Goal: Task Accomplishment & Management: Manage account settings

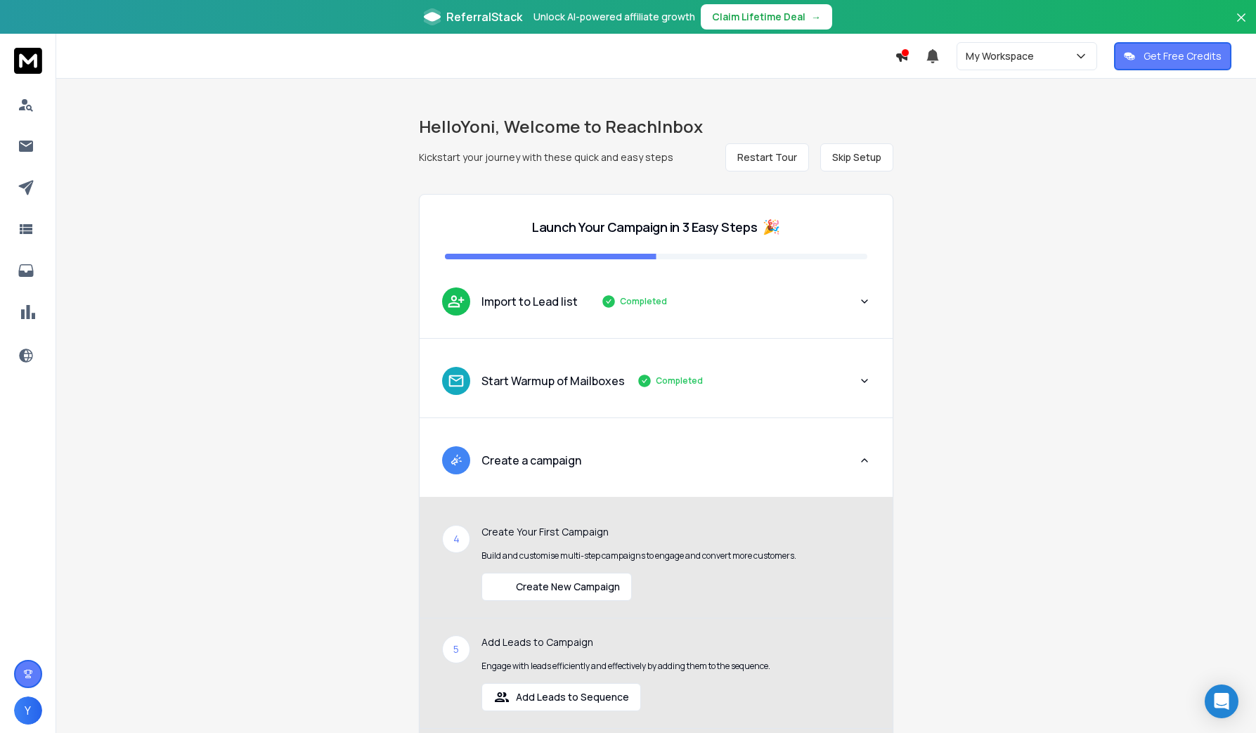
scroll to position [264, 0]
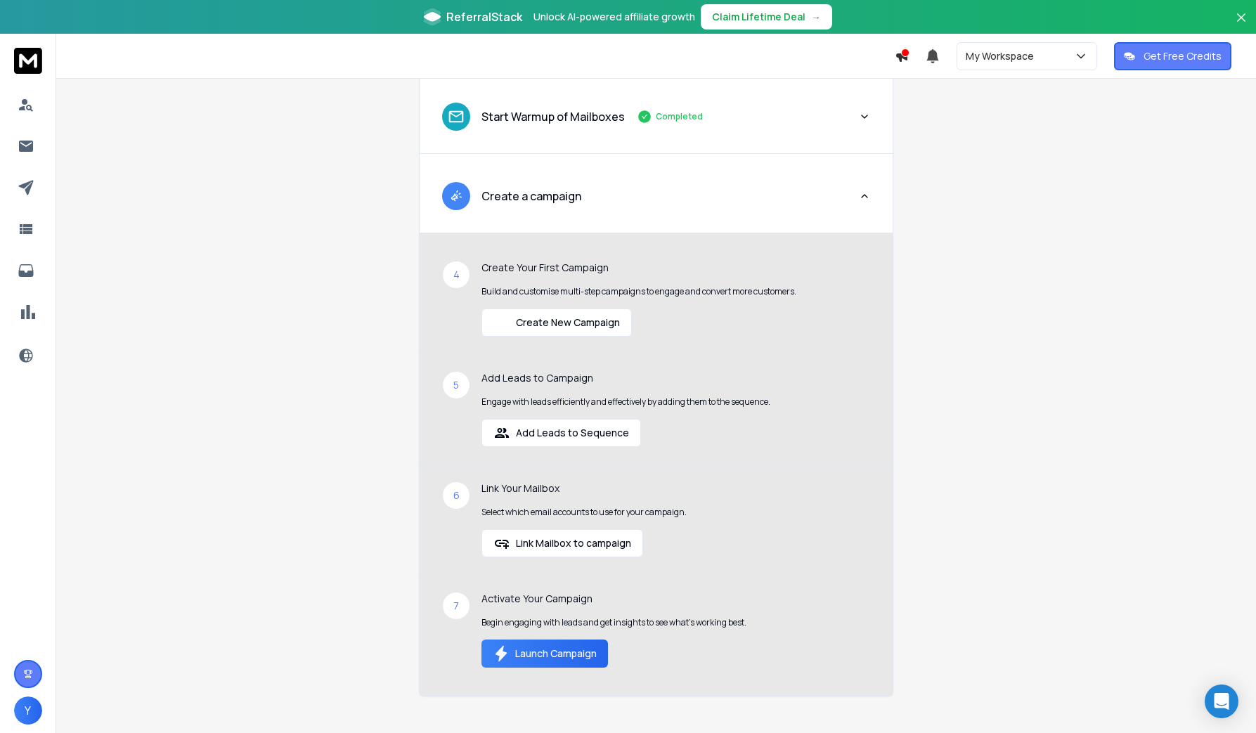
click at [849, 205] on button "Create a campaign" at bounding box center [656, 202] width 473 height 62
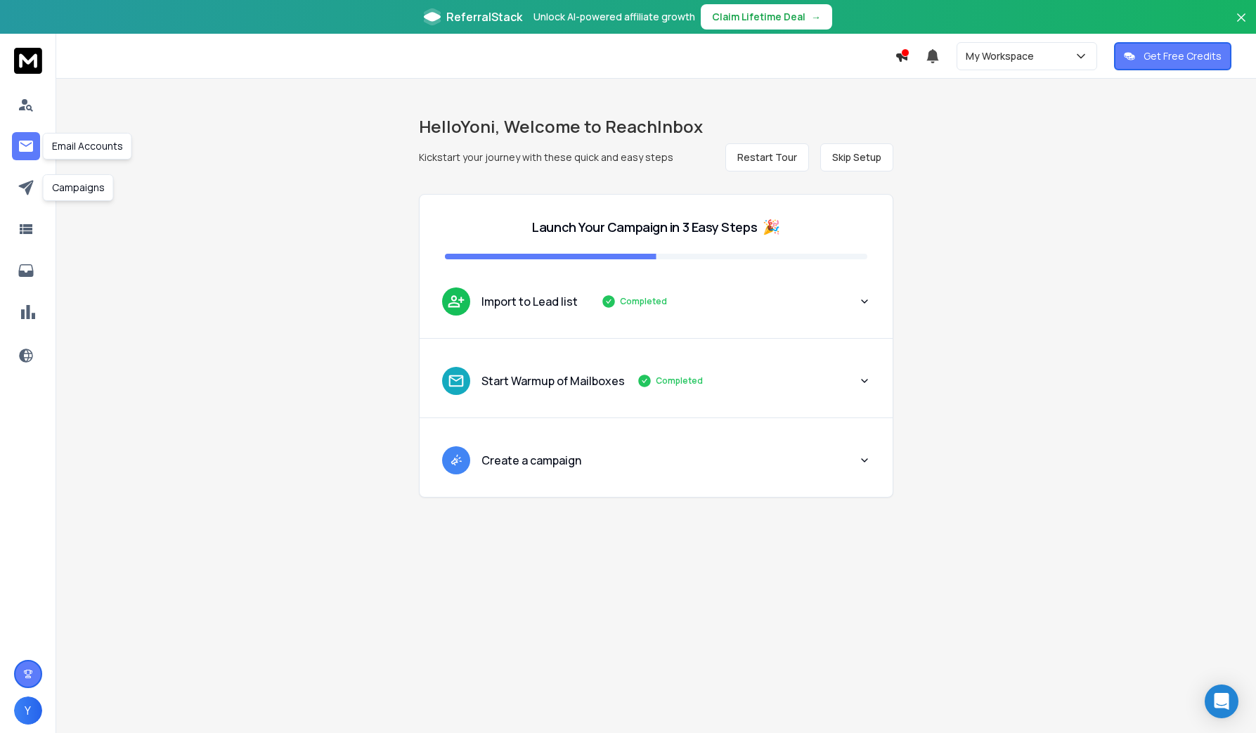
click at [30, 146] on icon at bounding box center [26, 146] width 14 height 11
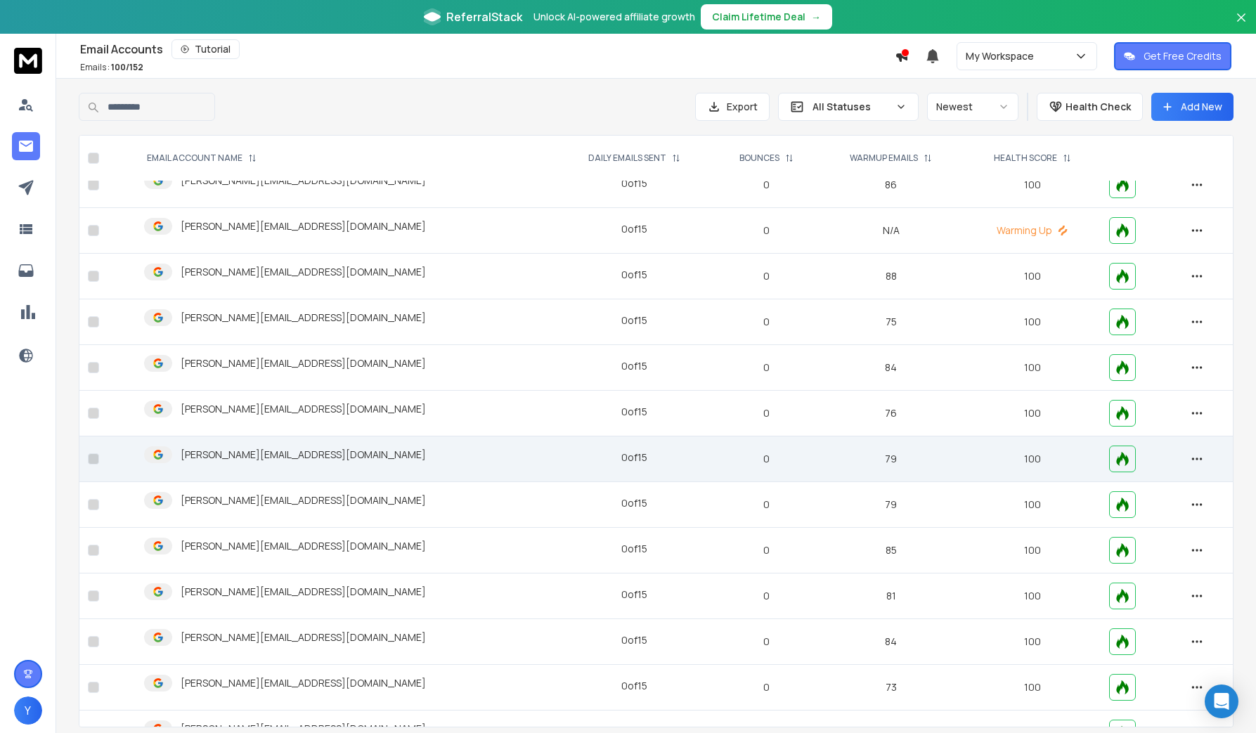
scroll to position [3166, 0]
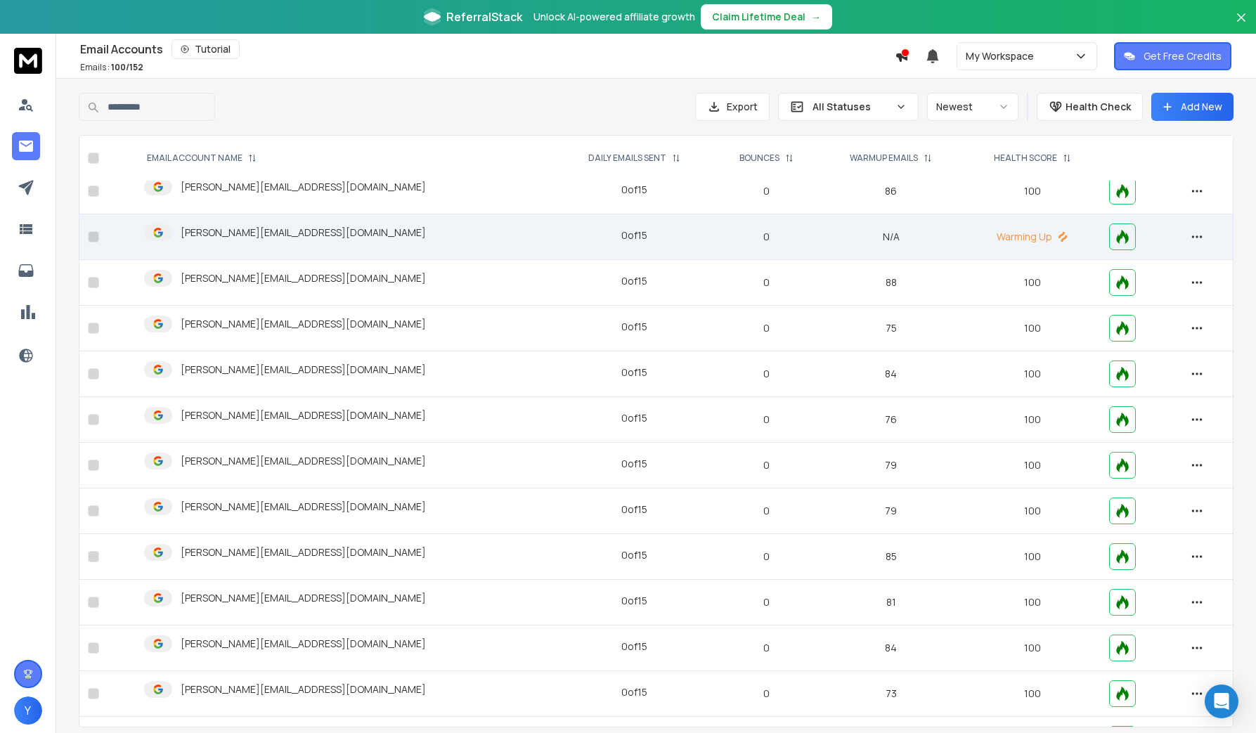
click at [920, 240] on td "N/A" at bounding box center [891, 237] width 144 height 46
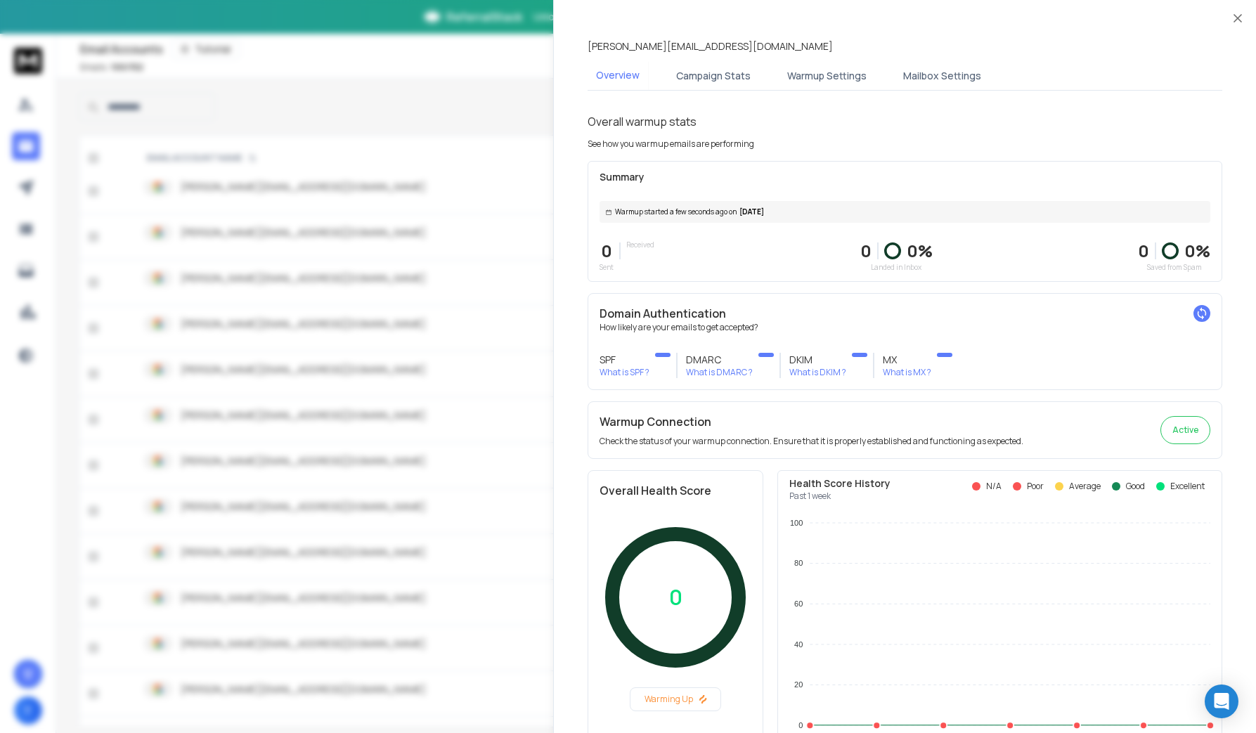
click at [348, 344] on div at bounding box center [628, 366] width 1256 height 733
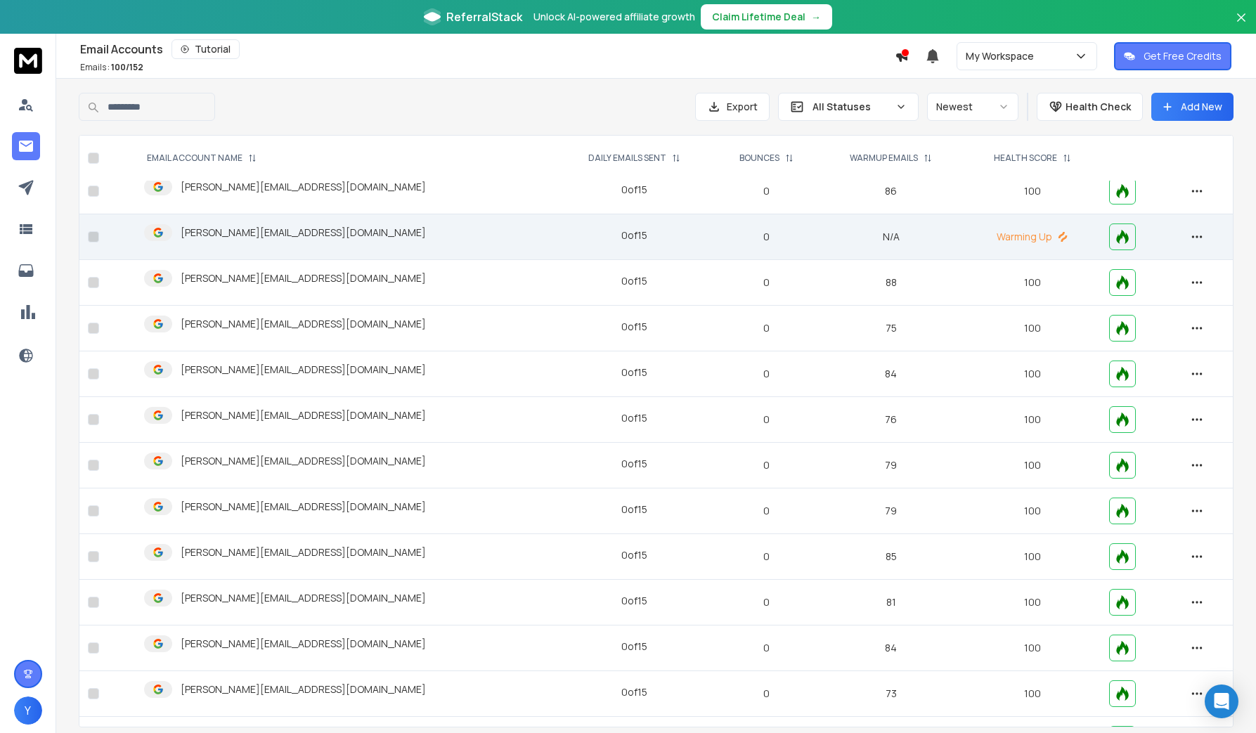
click at [93, 238] on button "button" at bounding box center [93, 236] width 11 height 11
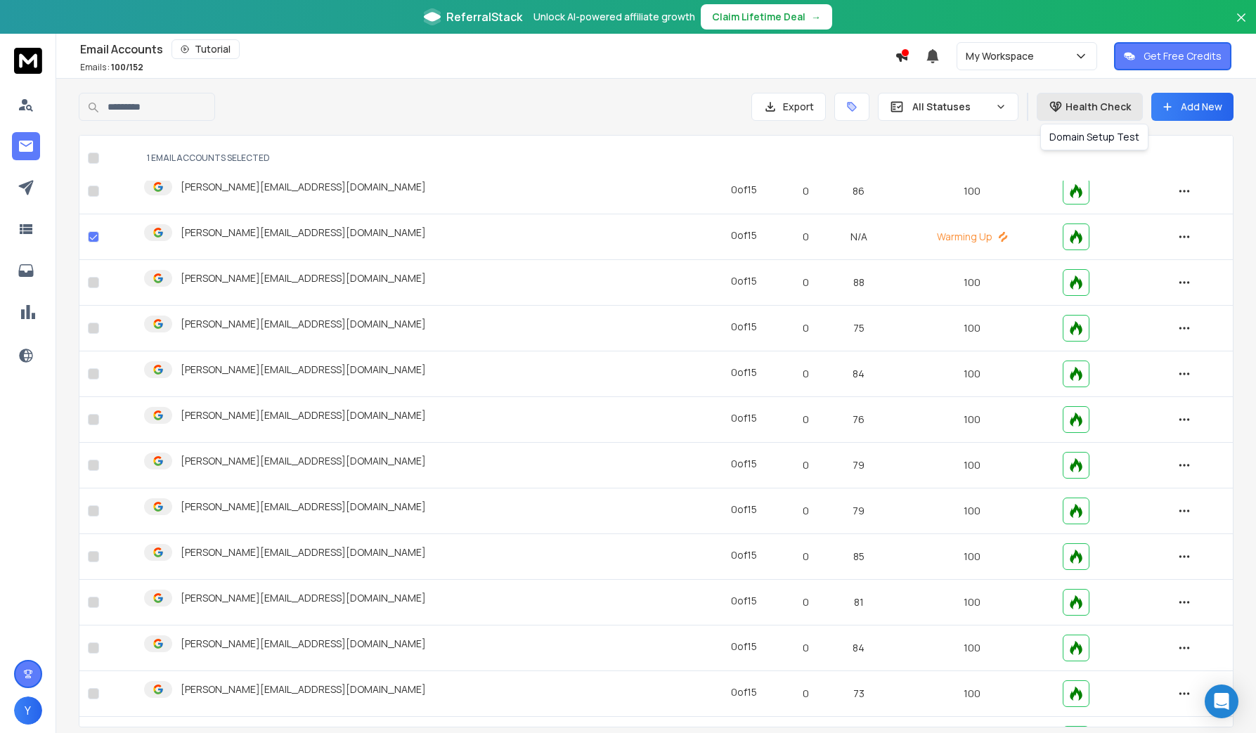
click at [1096, 108] on p "Health Check" at bounding box center [1098, 107] width 65 height 14
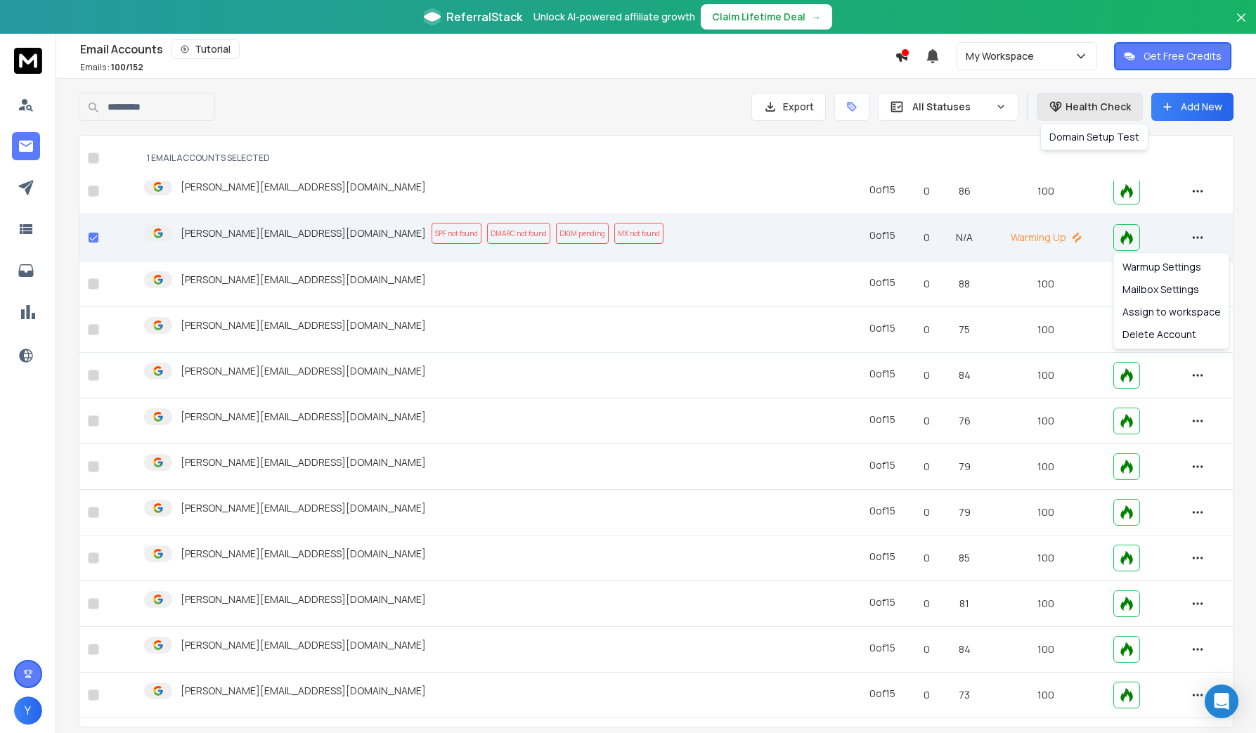
click at [1192, 238] on icon at bounding box center [1198, 237] width 13 height 13
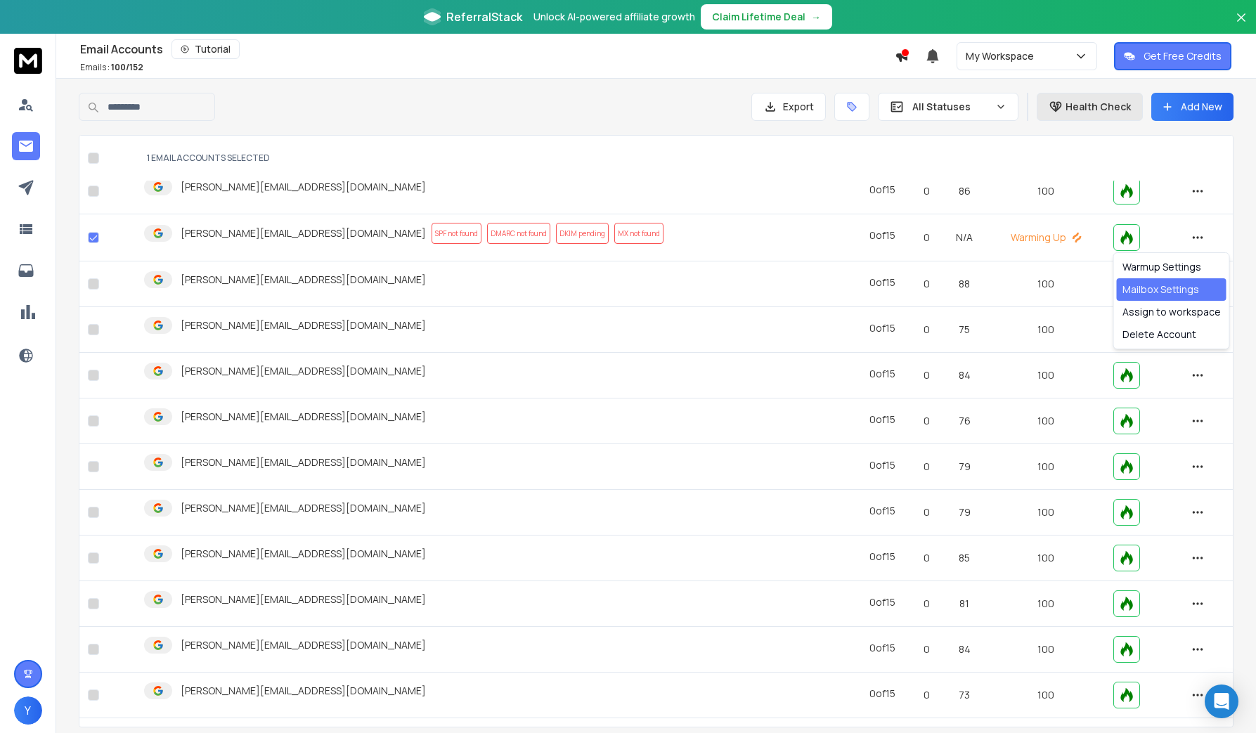
click at [1189, 290] on div "Mailbox Settings" at bounding box center [1172, 289] width 110 height 22
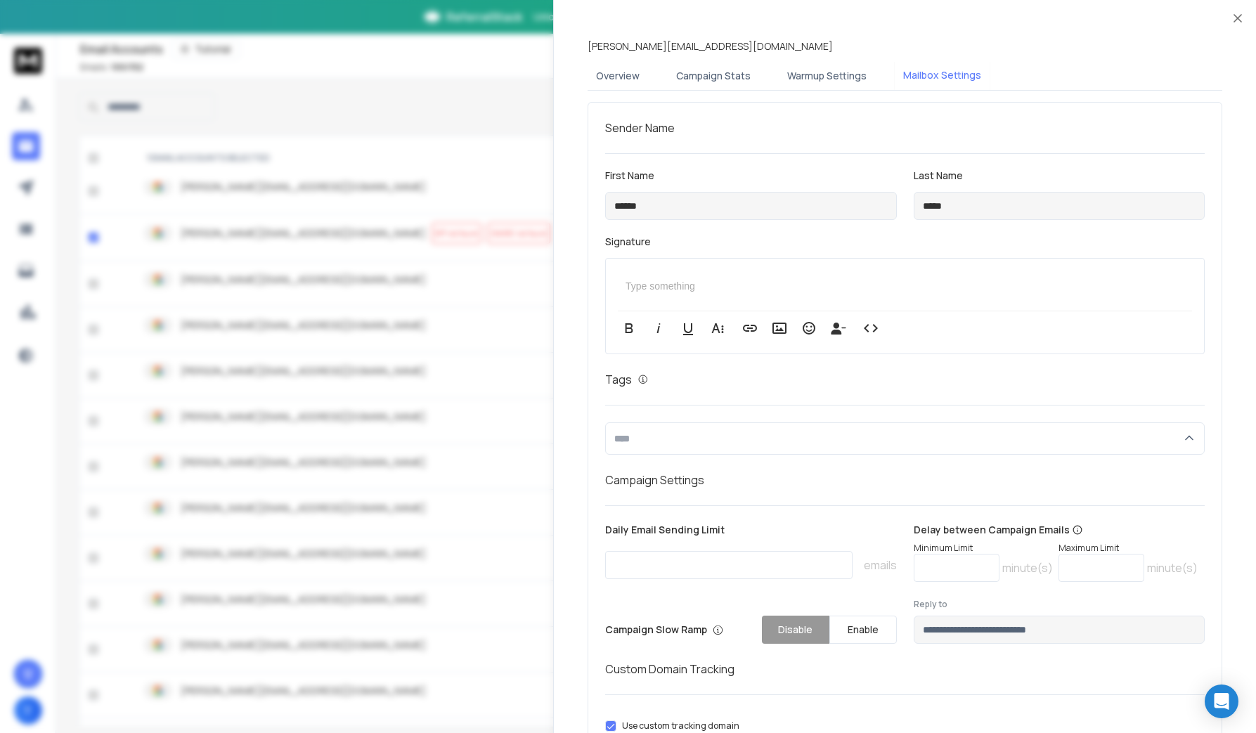
scroll to position [337, 0]
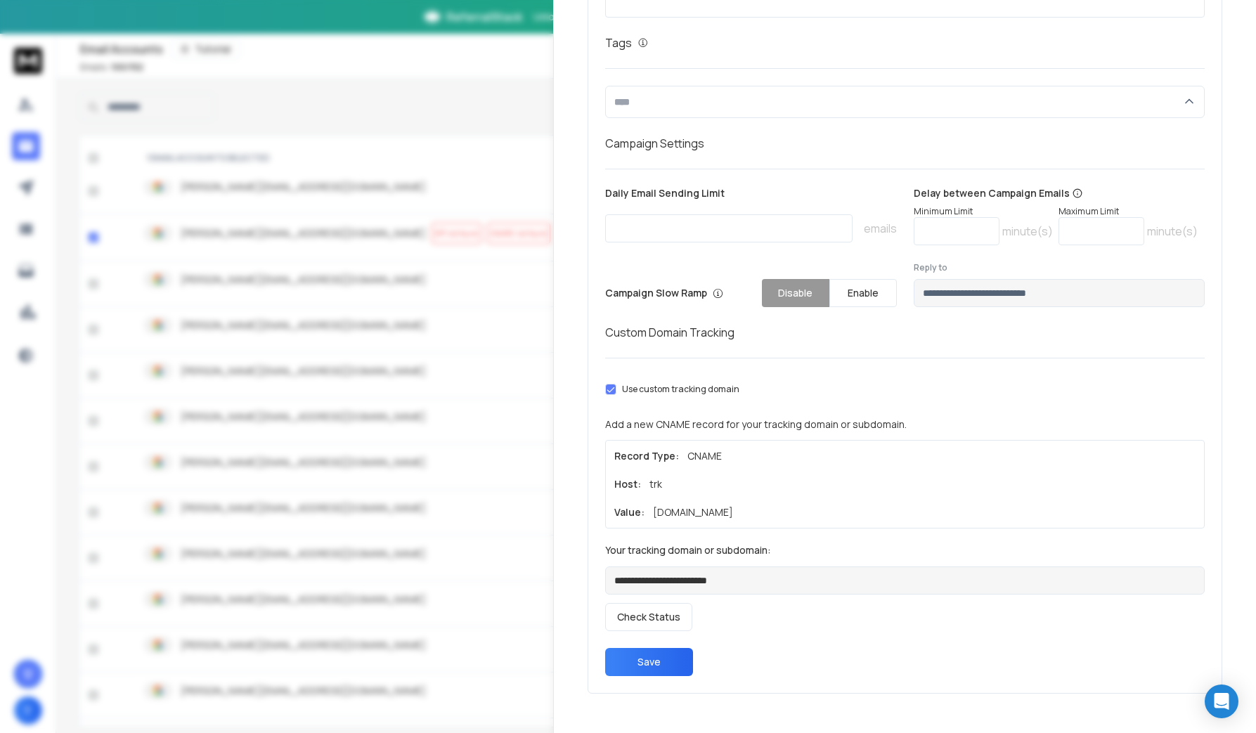
click at [328, 326] on div at bounding box center [628, 366] width 1256 height 733
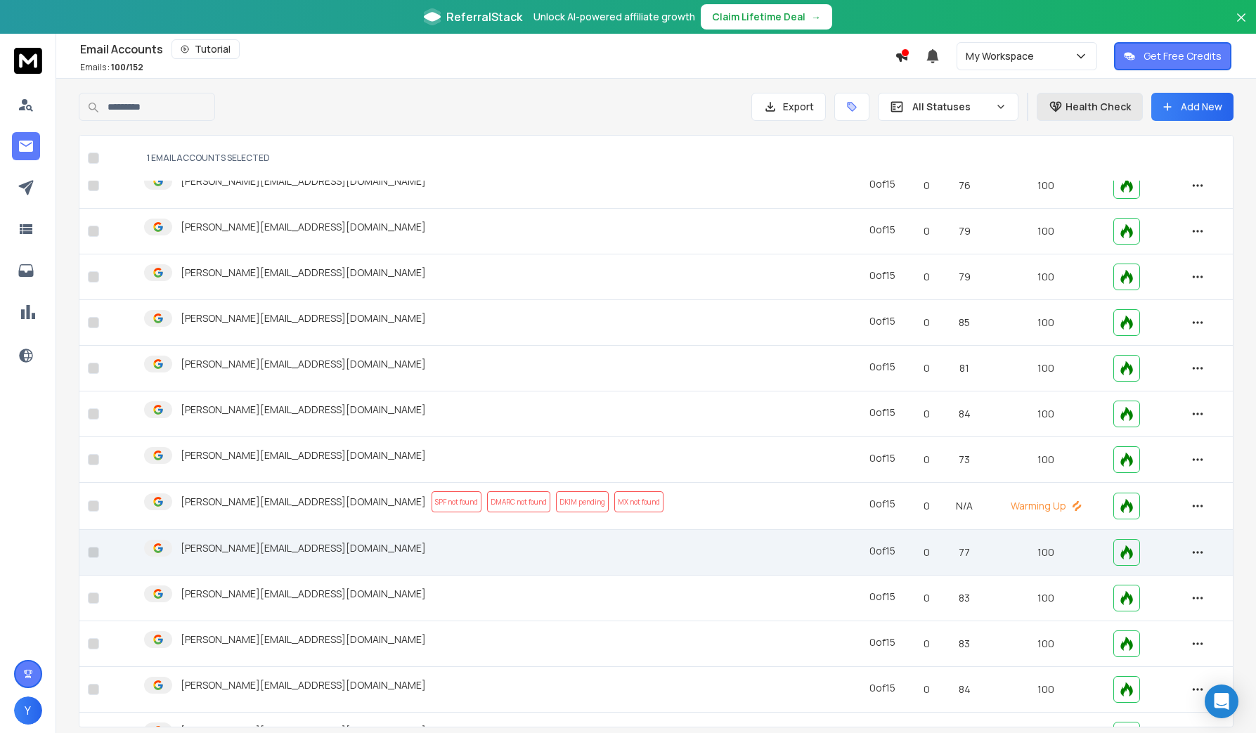
scroll to position [3429, 0]
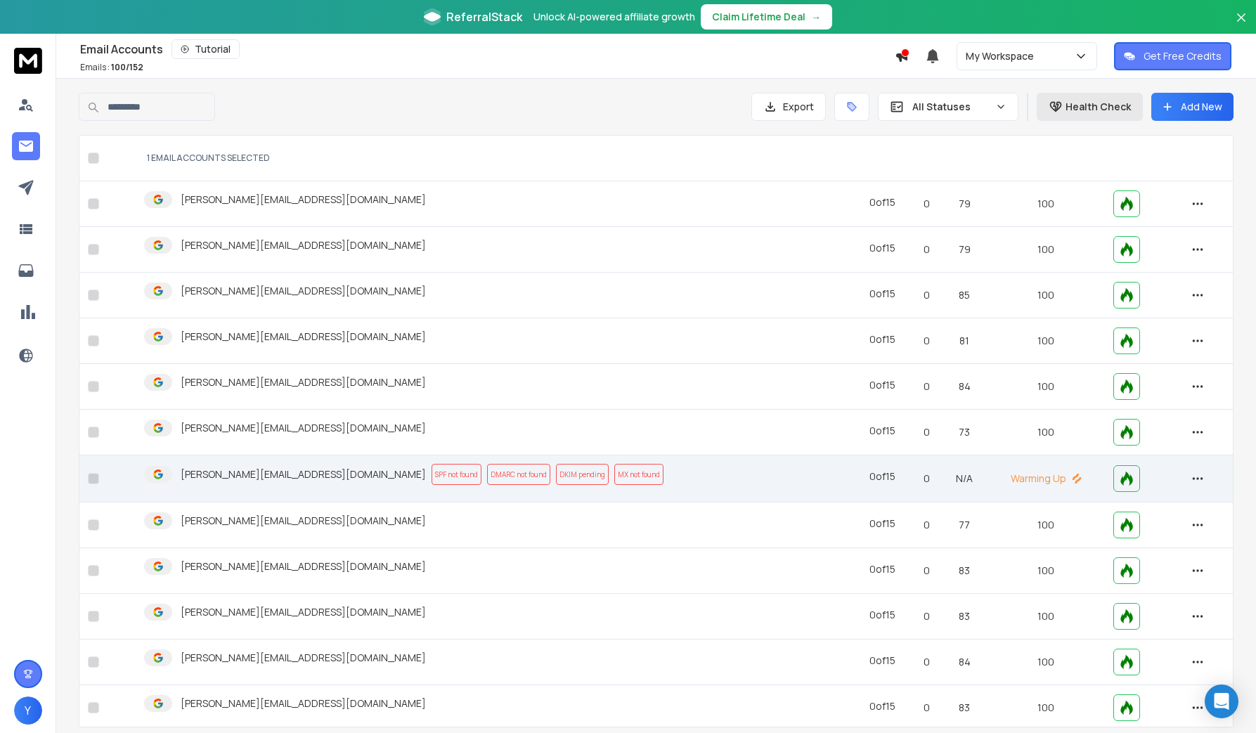
click at [247, 482] on div "[PERSON_NAME][EMAIL_ADDRESS][DOMAIN_NAME]" at bounding box center [285, 474] width 282 height 17
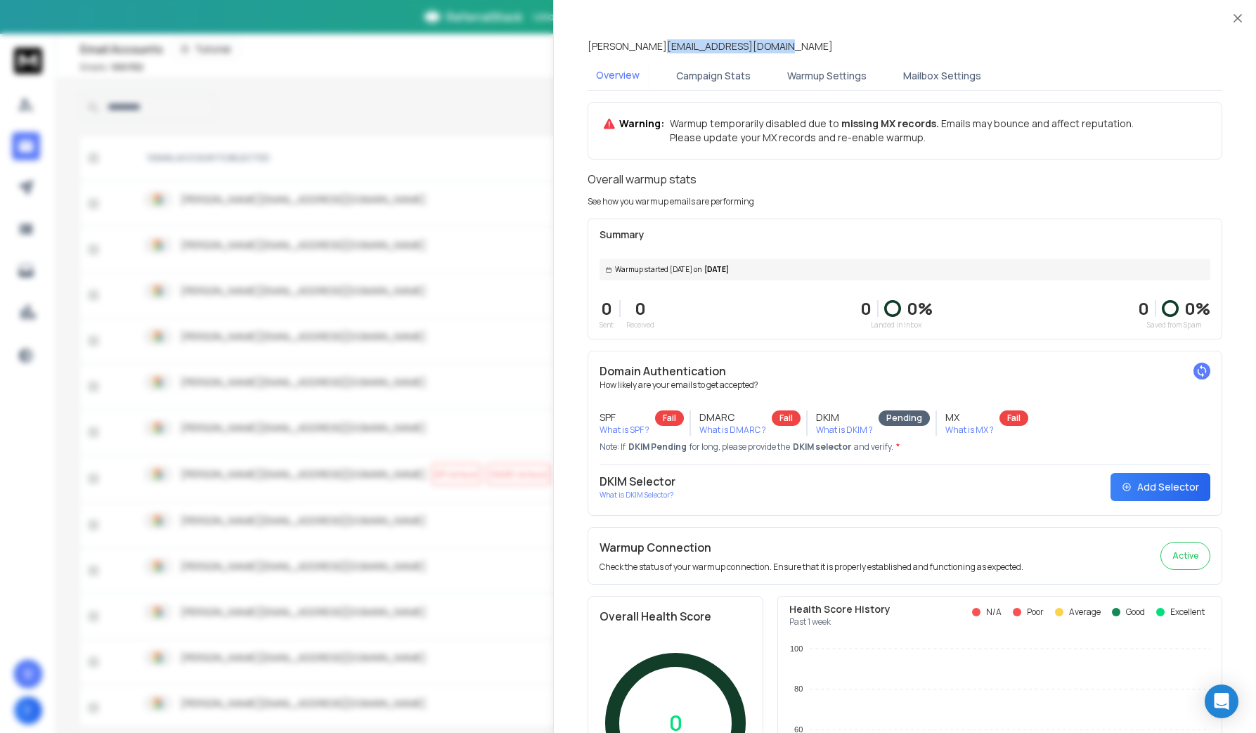
drag, startPoint x: 749, startPoint y: 43, endPoint x: 650, endPoint y: 44, distance: 99.1
click at [650, 44] on div "[PERSON_NAME][EMAIL_ADDRESS][DOMAIN_NAME]" at bounding box center [905, 46] width 635 height 14
copy p "[DOMAIN_NAME]"
click at [441, 340] on div at bounding box center [628, 366] width 1256 height 733
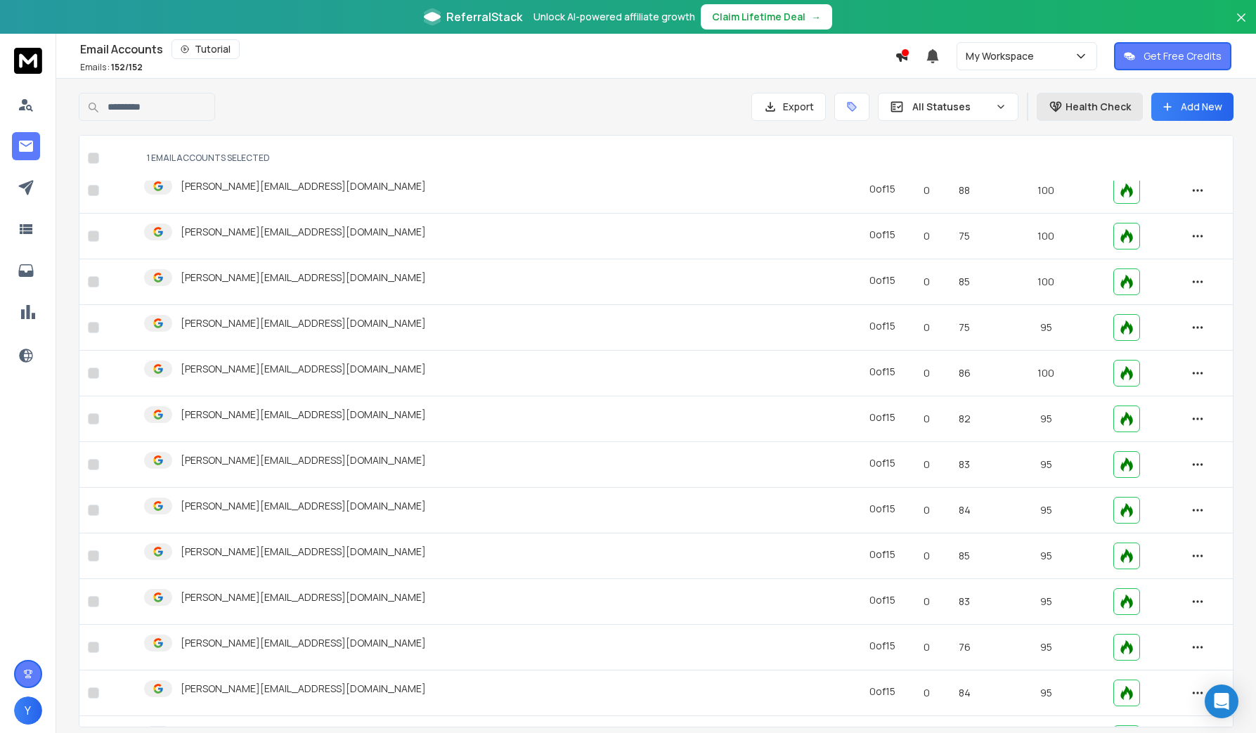
scroll to position [6414, 0]
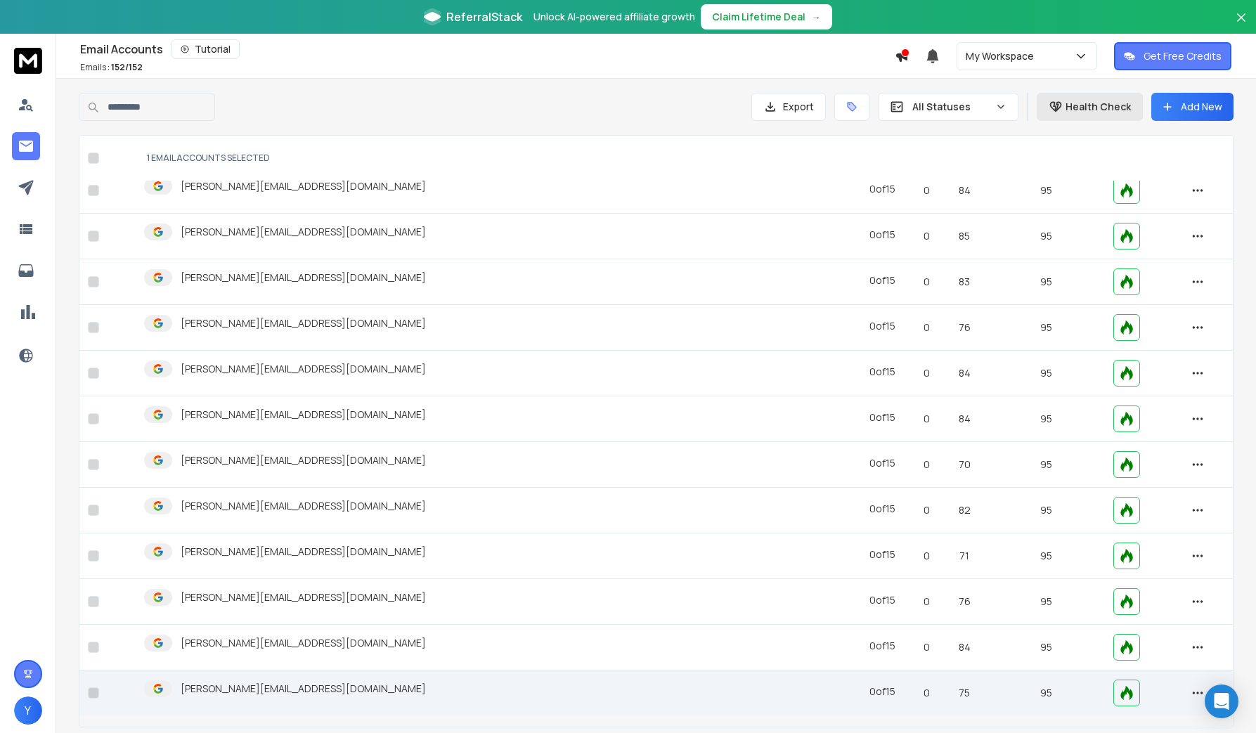
click at [429, 700] on td "[PERSON_NAME][EMAIL_ADDRESS][DOMAIN_NAME]" at bounding box center [495, 694] width 718 height 46
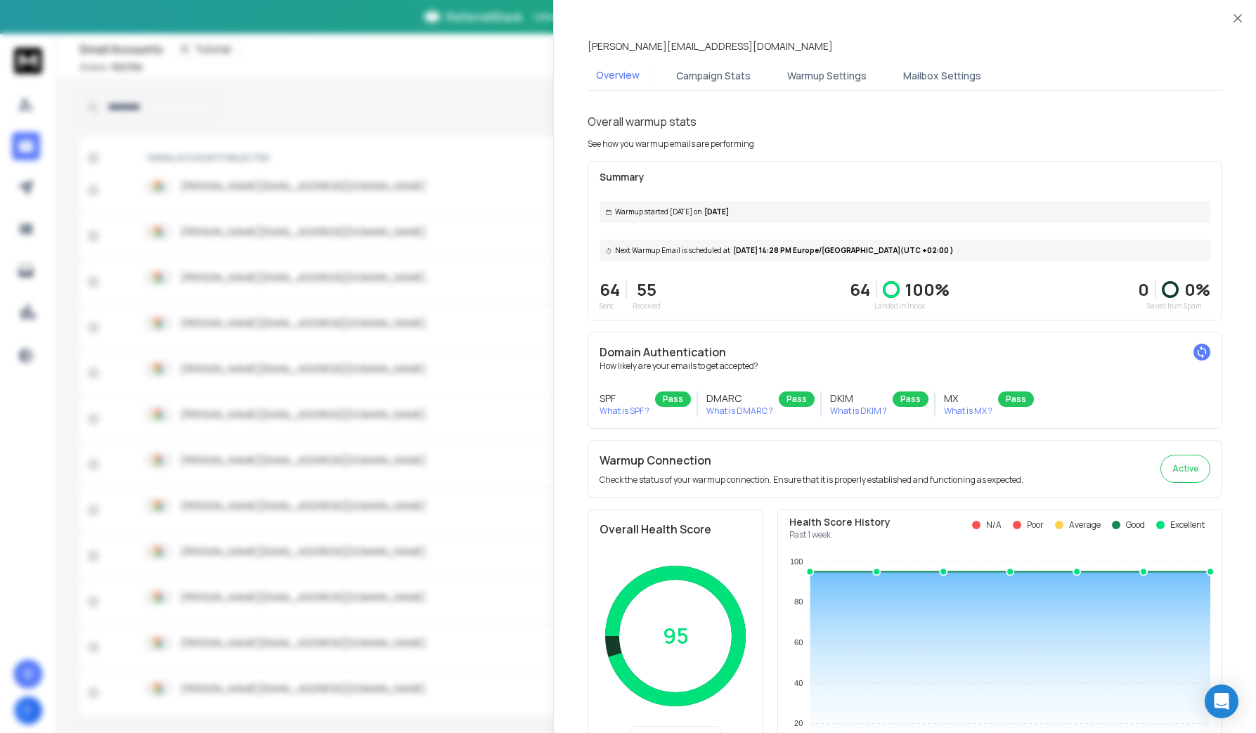
click at [617, 640] on div "95" at bounding box center [675, 636] width 141 height 141
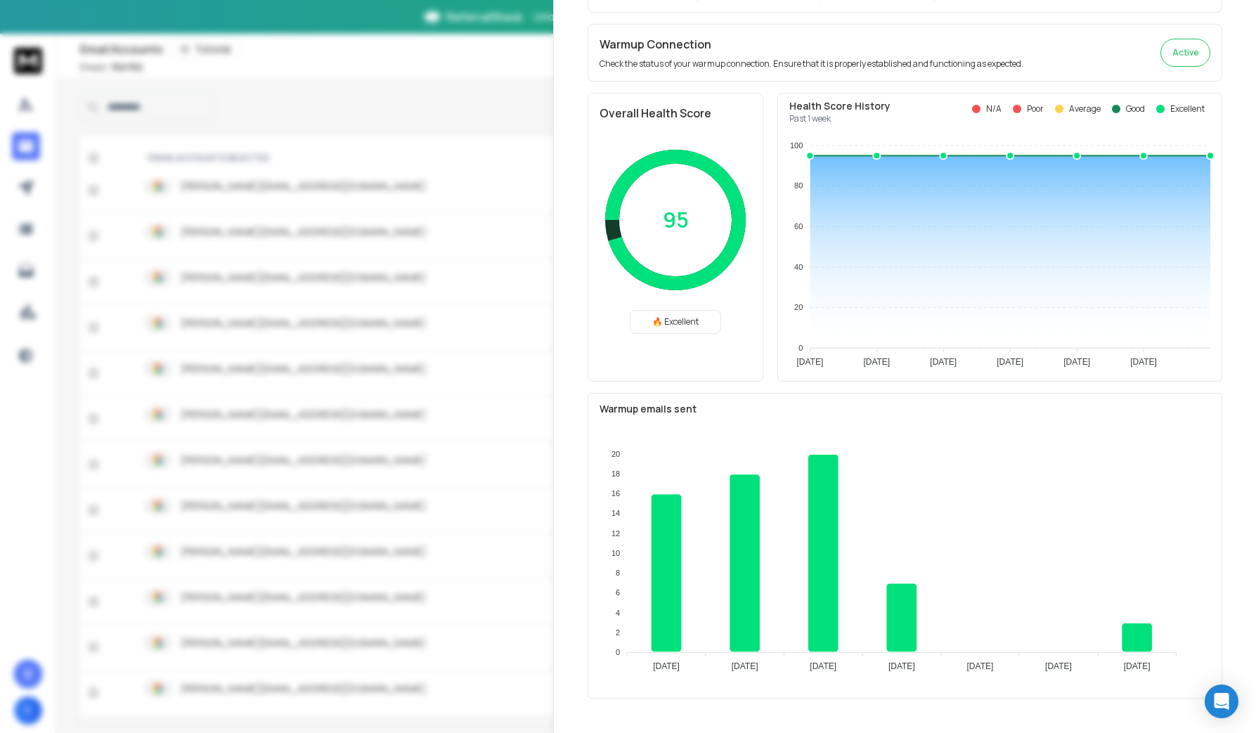
scroll to position [421, 0]
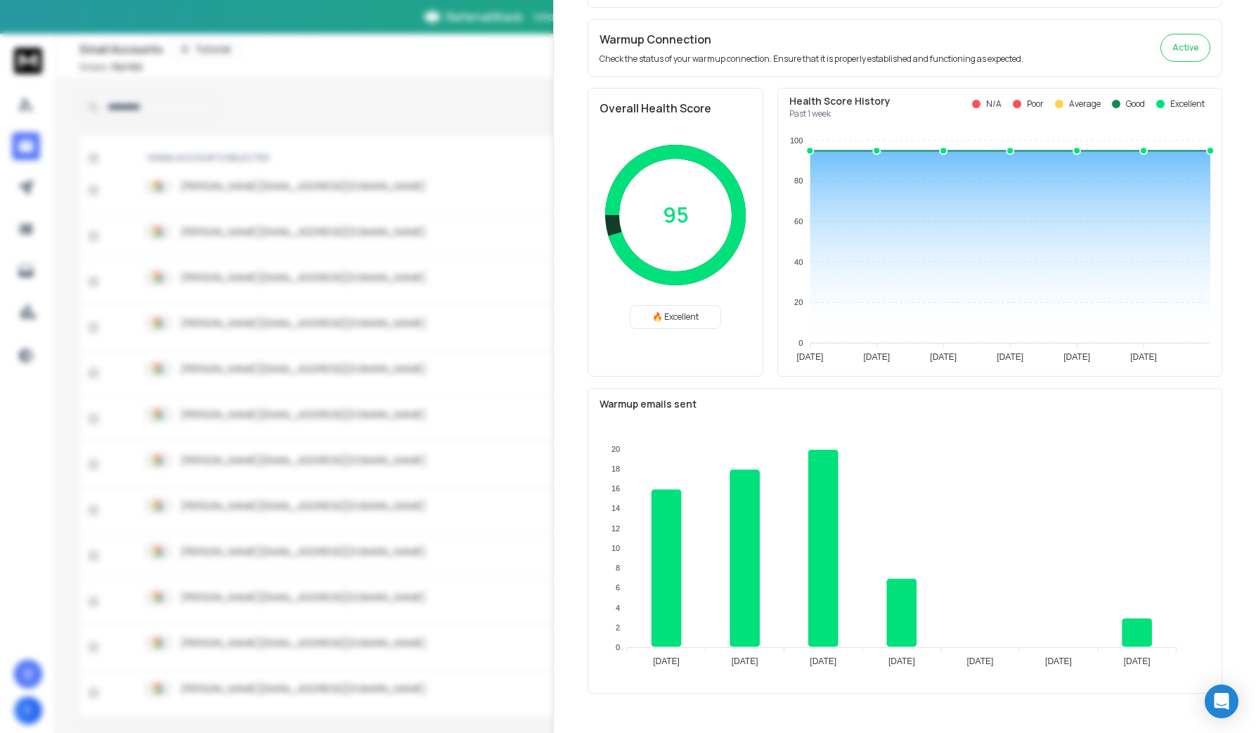
click at [458, 610] on div at bounding box center [628, 366] width 1256 height 733
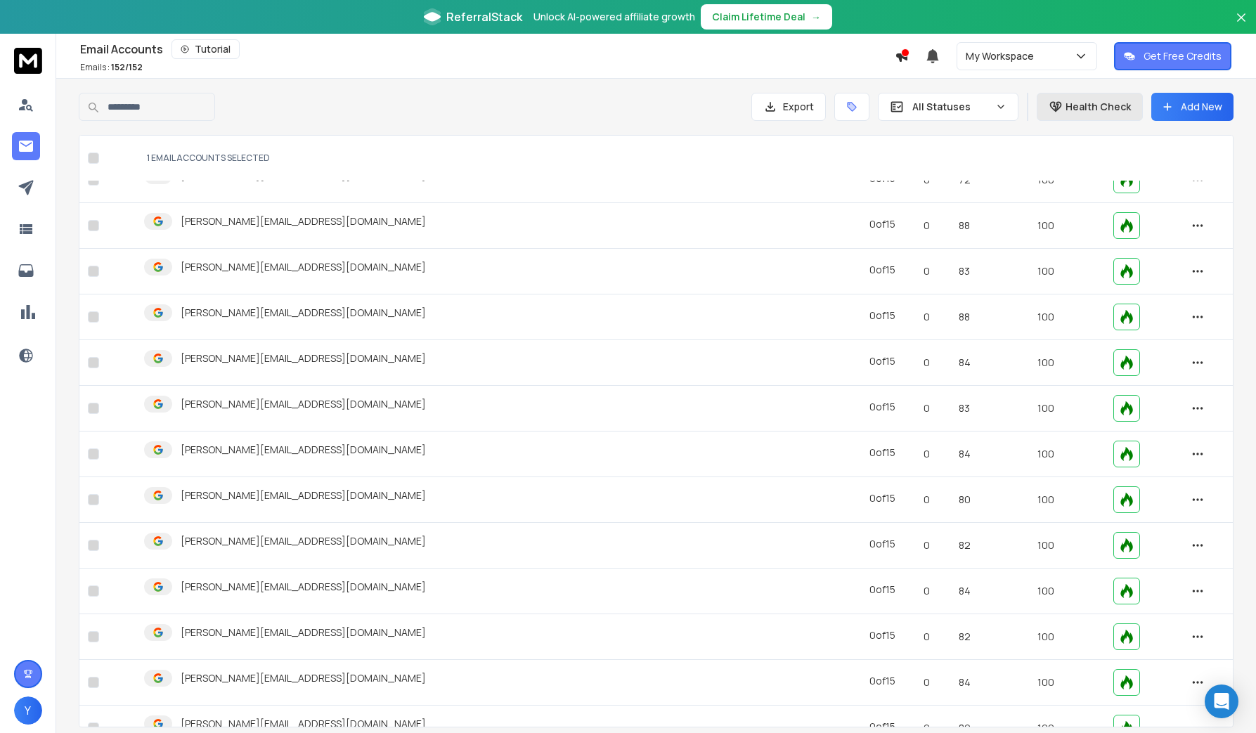
scroll to position [0, 0]
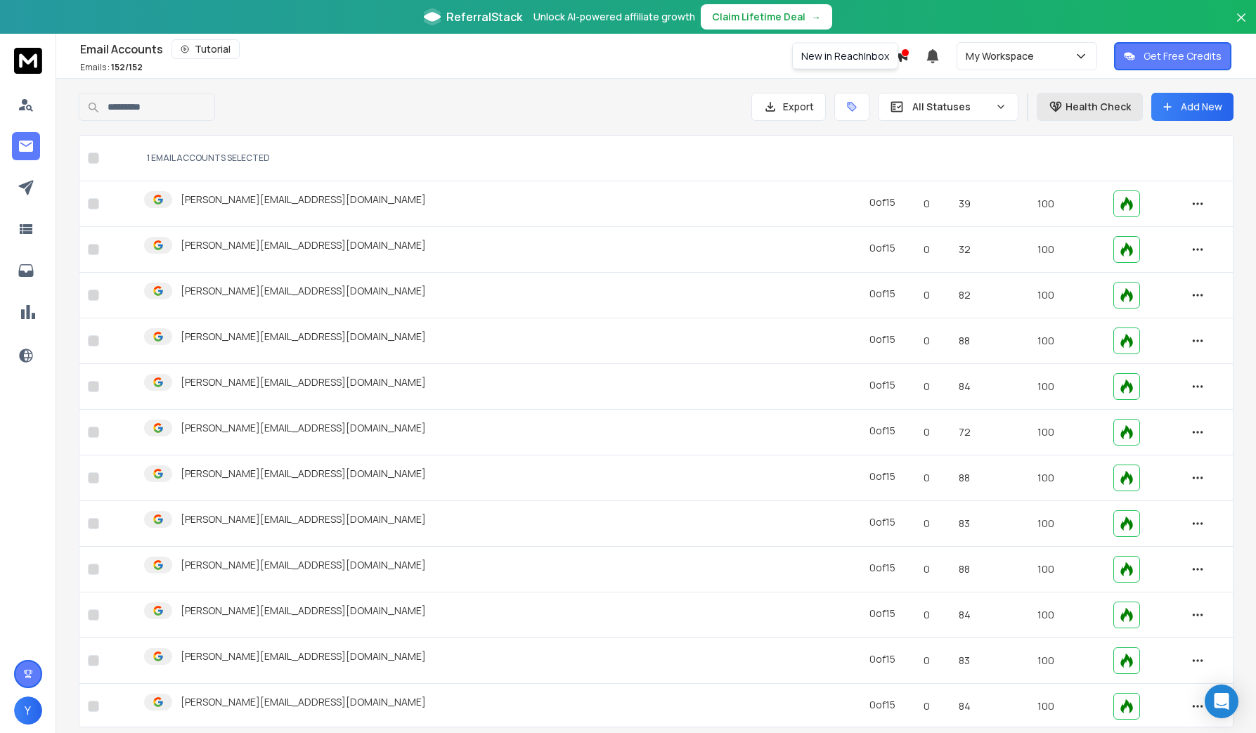
click at [901, 60] on icon at bounding box center [902, 56] width 14 height 14
click at [904, 59] on icon at bounding box center [901, 56] width 11 height 11
click at [1239, 19] on icon "Close banner" at bounding box center [1241, 17] width 8 height 8
